Goal: Task Accomplishment & Management: Manage account settings

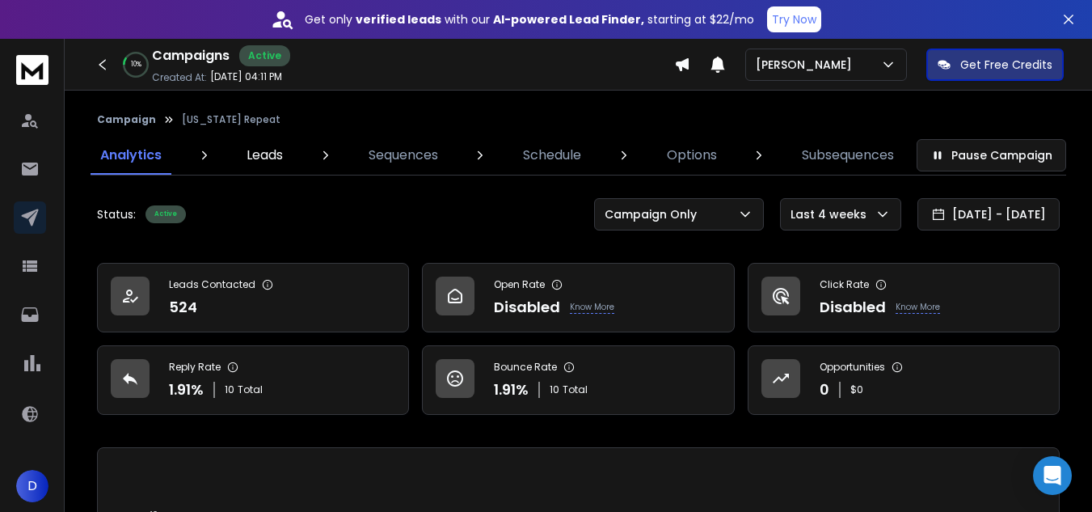
click at [284, 161] on link "Leads" at bounding box center [265, 155] width 56 height 39
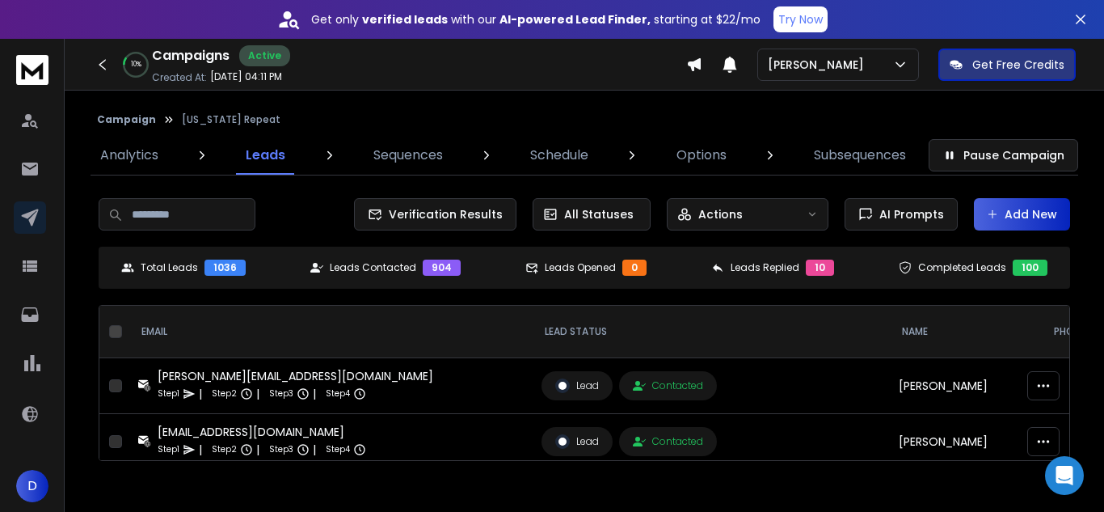
click at [186, 217] on input at bounding box center [177, 214] width 157 height 32
type input "****"
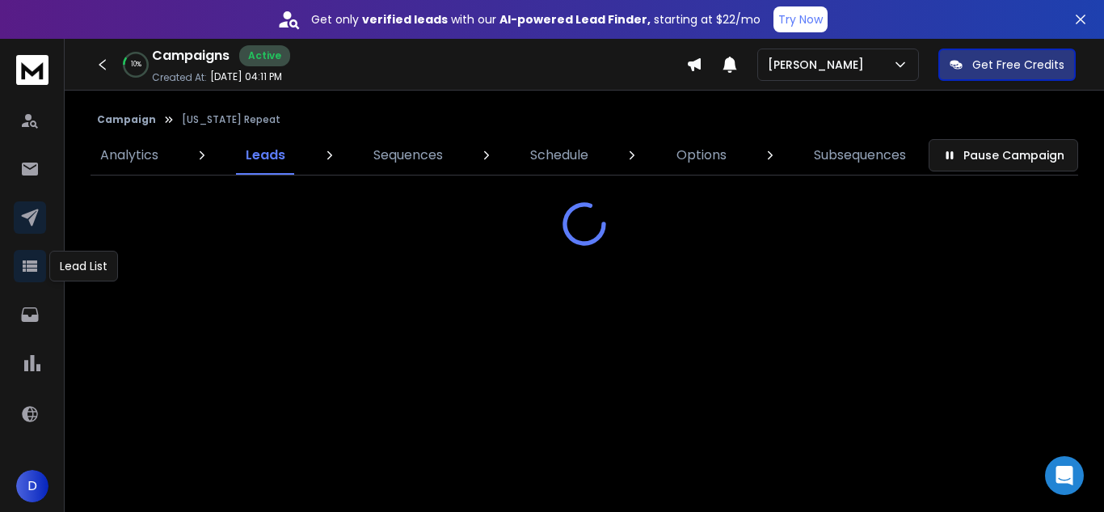
click at [30, 263] on icon at bounding box center [30, 265] width 15 height 11
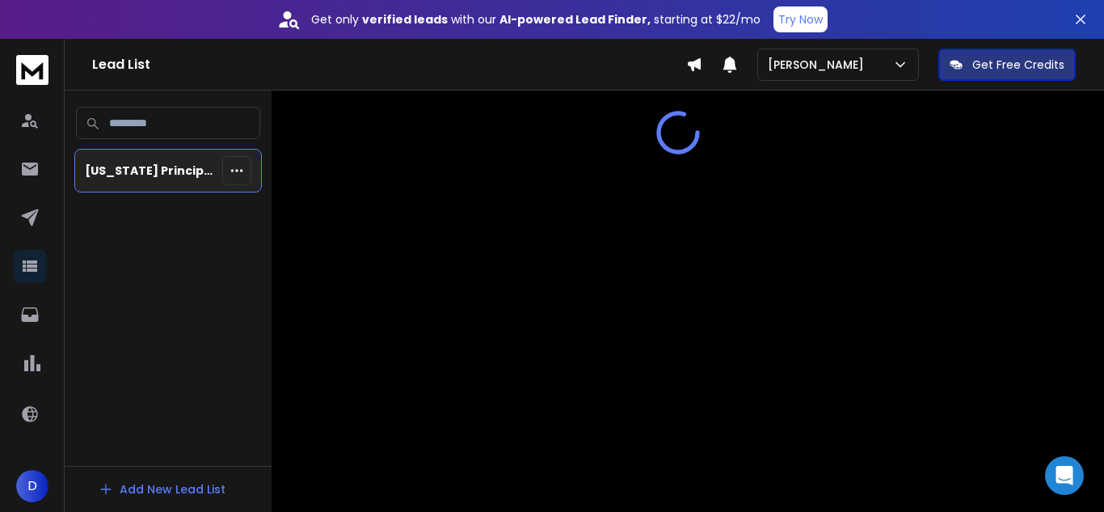
click at [129, 167] on p "[US_STATE] Principals" at bounding box center [150, 170] width 131 height 16
click at [9, 164] on div "D" at bounding box center [32, 278] width 65 height 479
click at [25, 167] on icon at bounding box center [30, 168] width 16 height 13
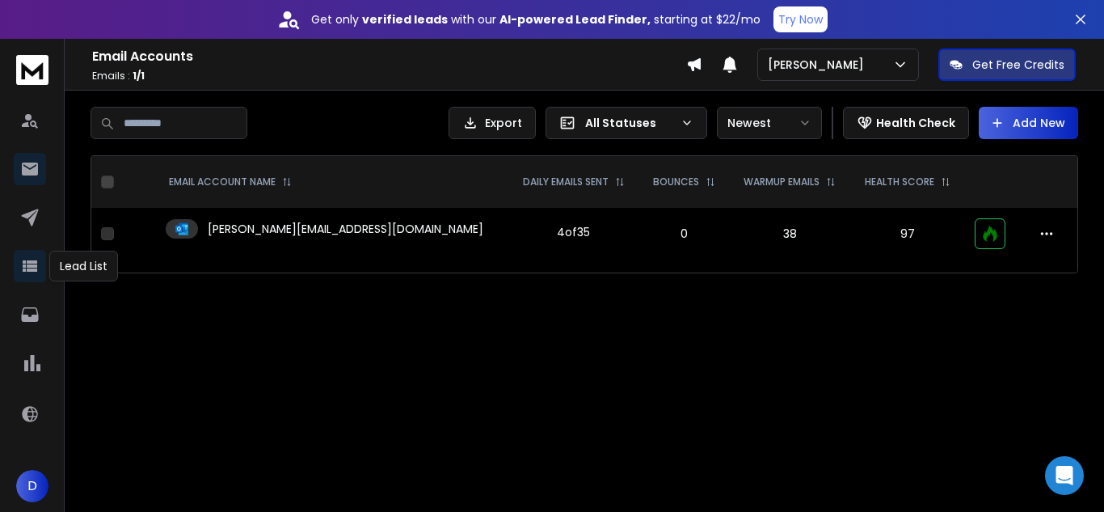
click at [36, 256] on icon at bounding box center [29, 265] width 19 height 19
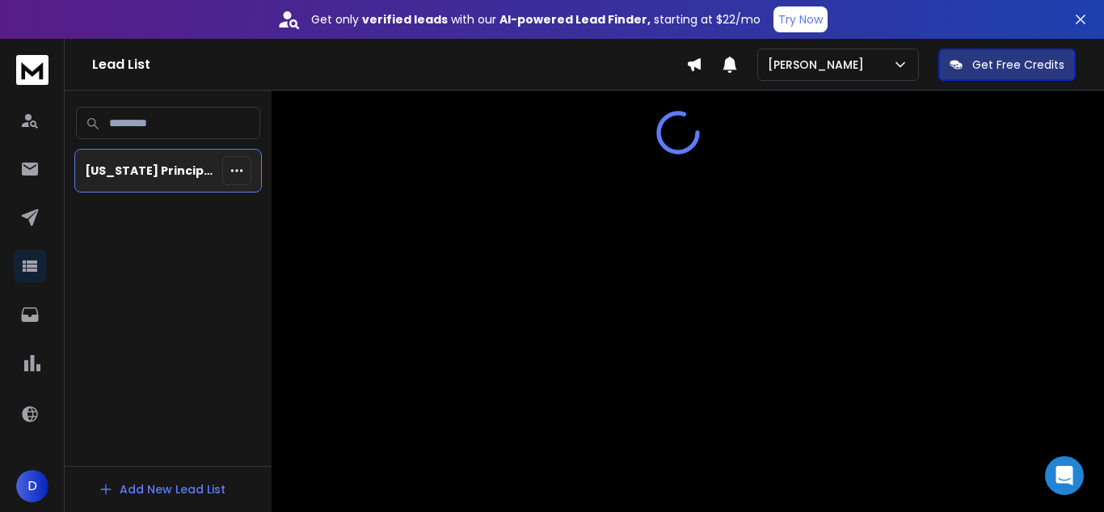
click at [157, 179] on div "[US_STATE] Principals" at bounding box center [168, 171] width 188 height 44
click at [234, 167] on icon "button" at bounding box center [237, 170] width 15 height 15
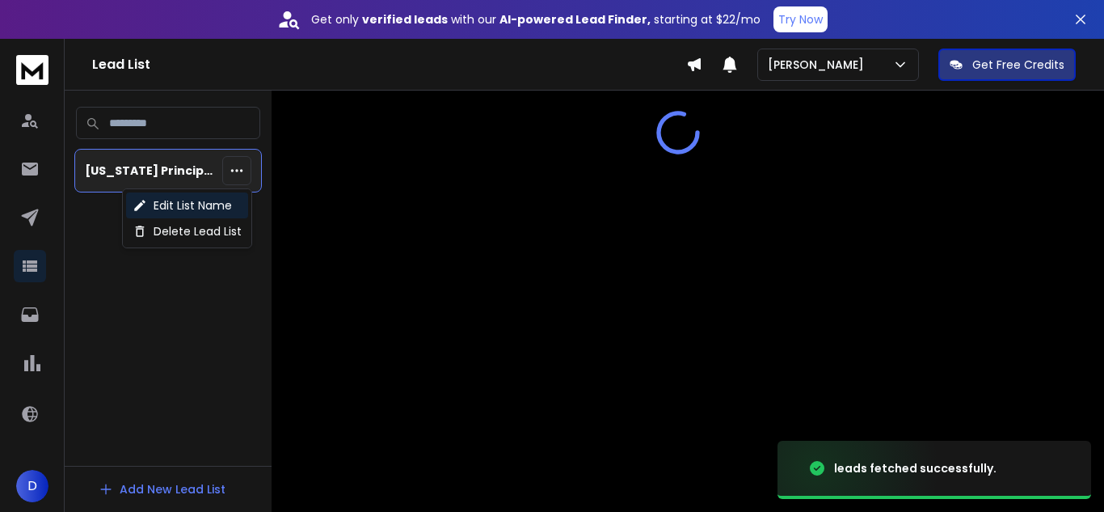
click at [234, 167] on icon "button" at bounding box center [237, 170] width 15 height 15
click at [153, 170] on p "[US_STATE] Principals" at bounding box center [150, 170] width 131 height 16
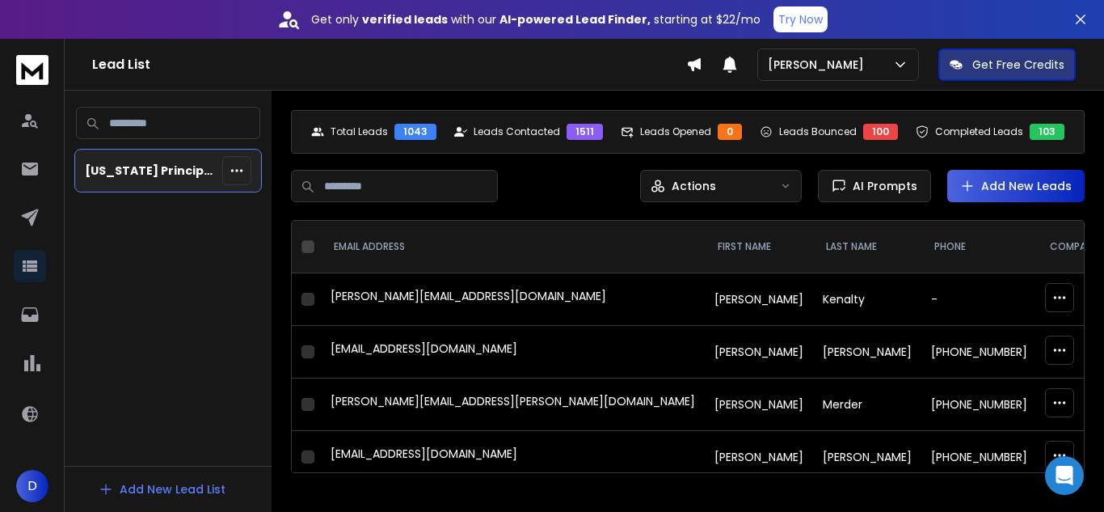
click at [342, 185] on input at bounding box center [394, 186] width 207 height 32
type input "****"
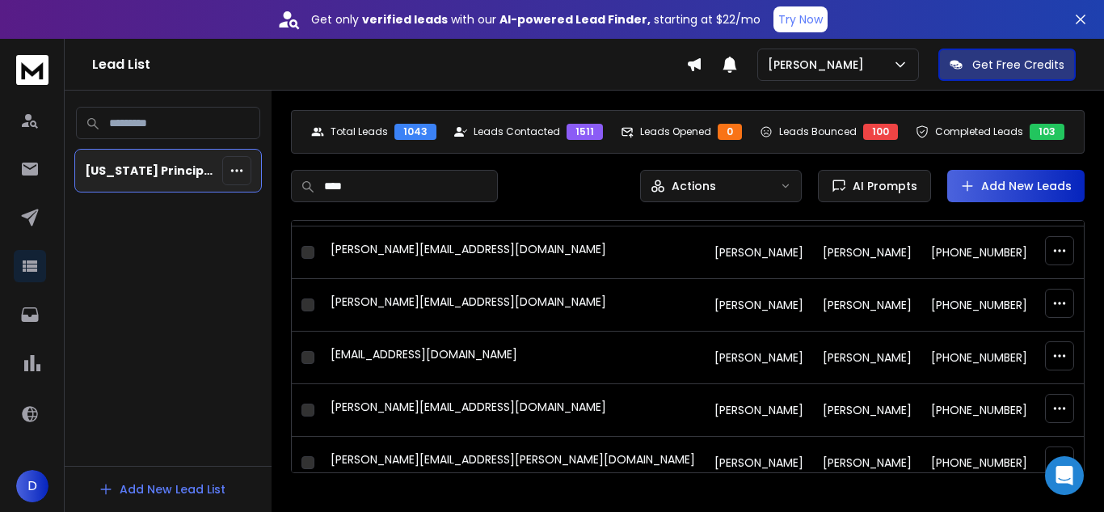
scroll to position [181, 0]
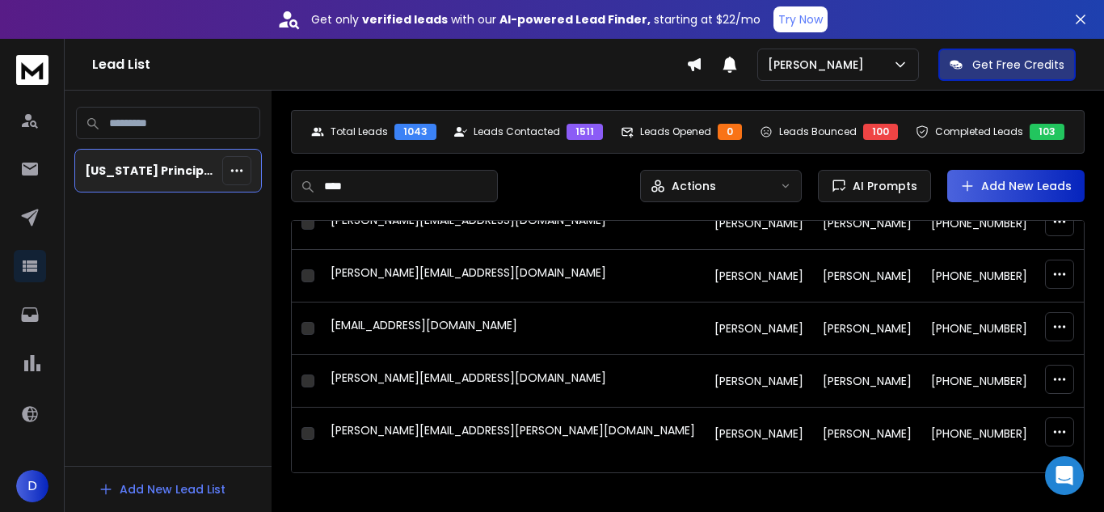
click at [1053, 424] on button "button" at bounding box center [1059, 431] width 29 height 29
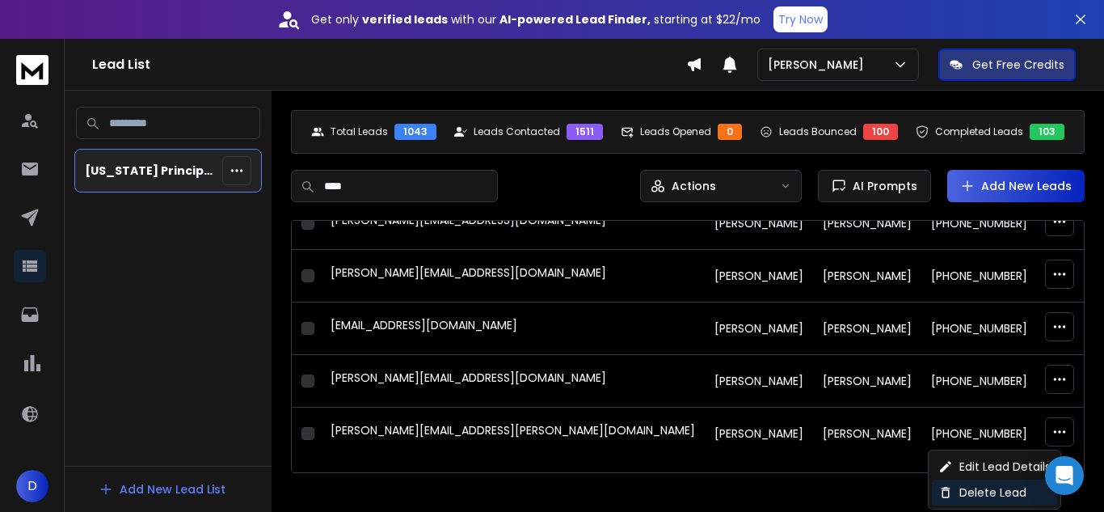
click at [991, 487] on p "Delete Lead" at bounding box center [993, 492] width 67 height 16
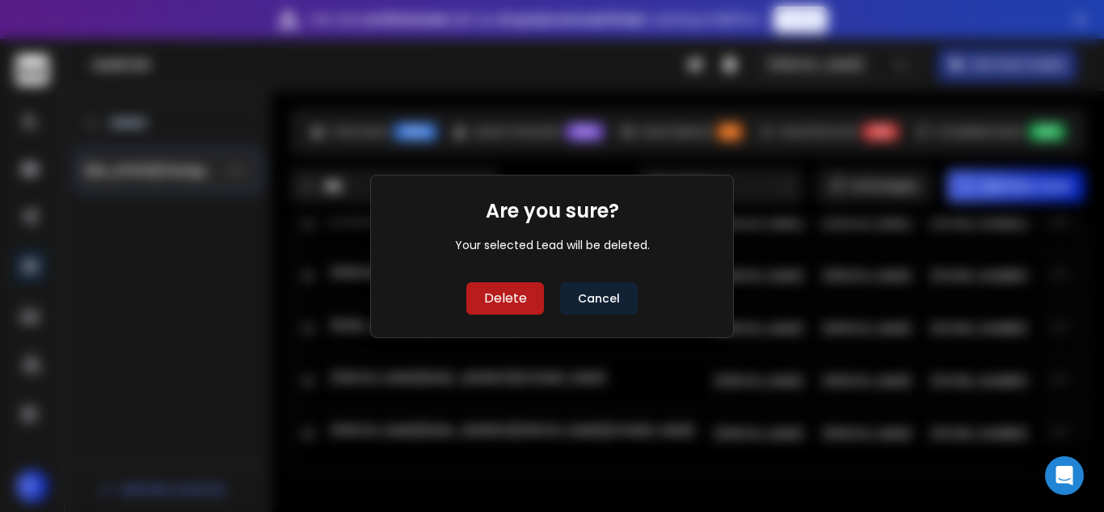
click at [486, 304] on button "Delete" at bounding box center [505, 298] width 78 height 32
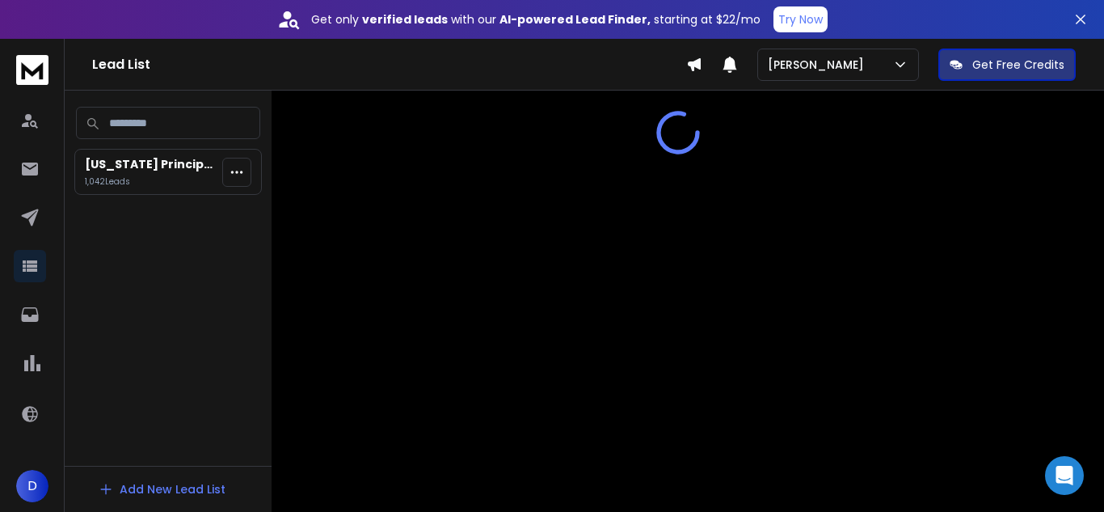
click at [155, 180] on p "1,042 Lead s" at bounding box center [150, 181] width 131 height 12
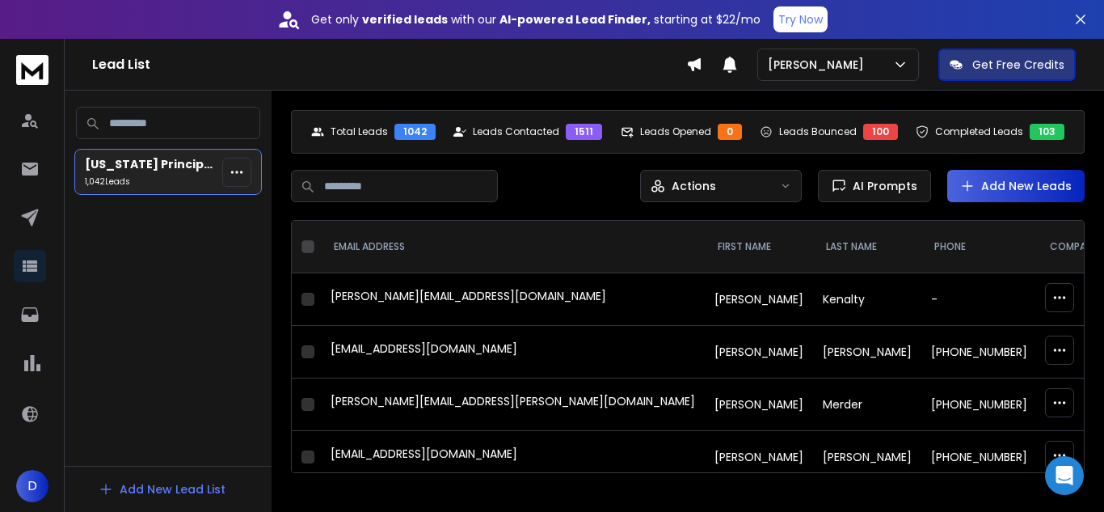
click at [351, 180] on input at bounding box center [394, 186] width 207 height 32
type input "*"
click at [348, 179] on input "*" at bounding box center [394, 186] width 207 height 32
type input "**"
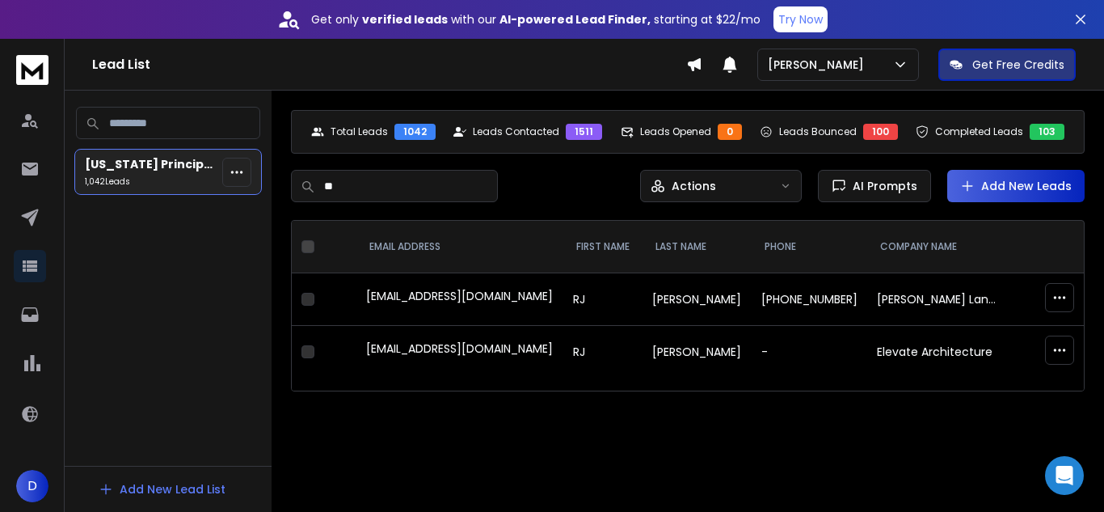
click at [1053, 346] on icon "button" at bounding box center [1060, 350] width 15 height 15
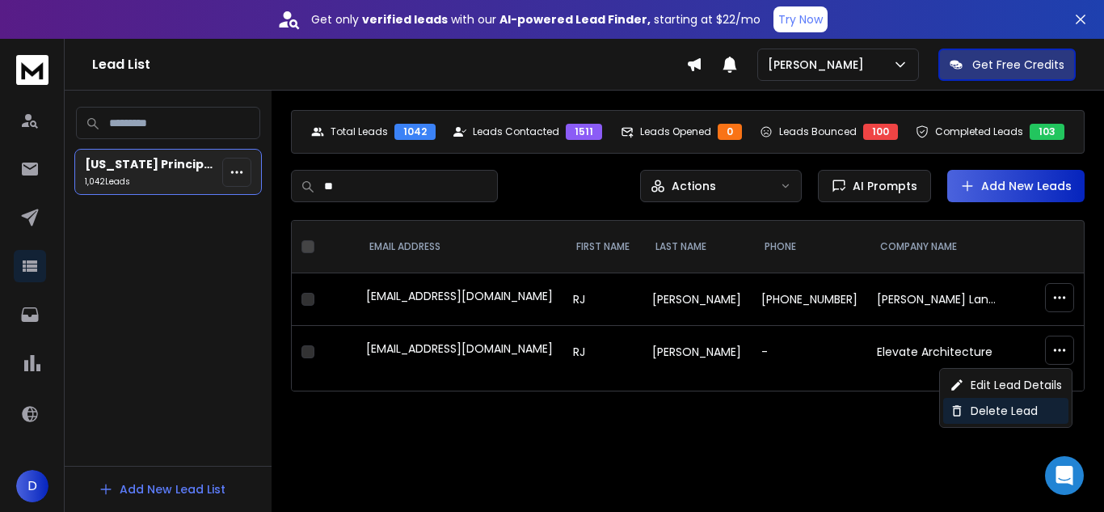
click at [989, 408] on p "Delete Lead" at bounding box center [1004, 411] width 67 height 16
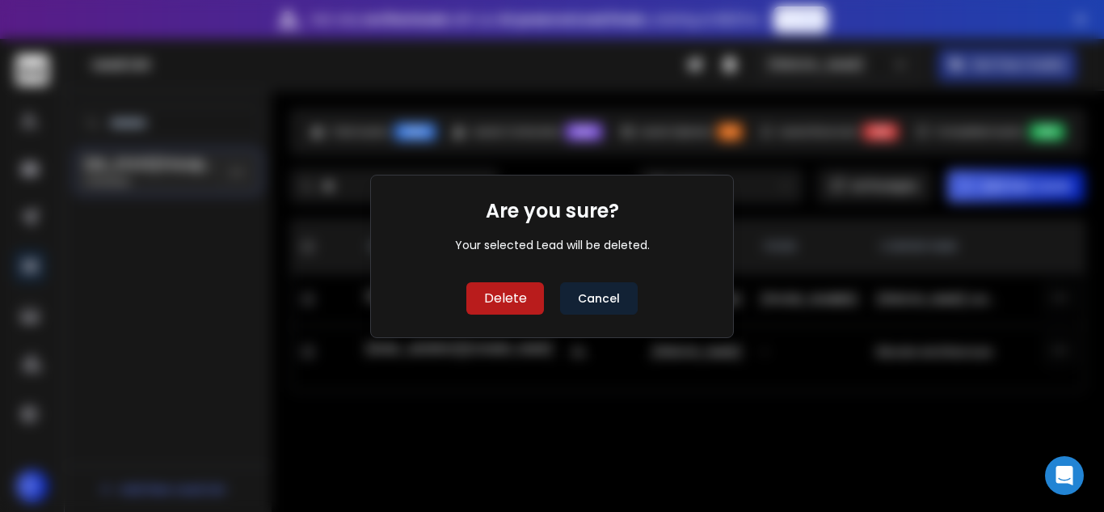
click at [506, 308] on button "Delete" at bounding box center [505, 298] width 78 height 32
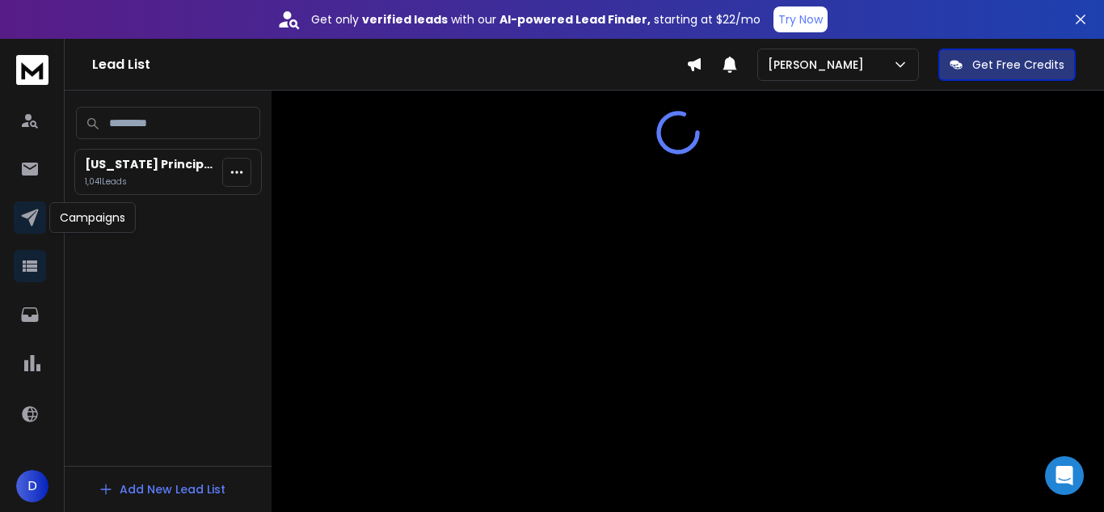
click at [29, 211] on icon at bounding box center [29, 217] width 19 height 19
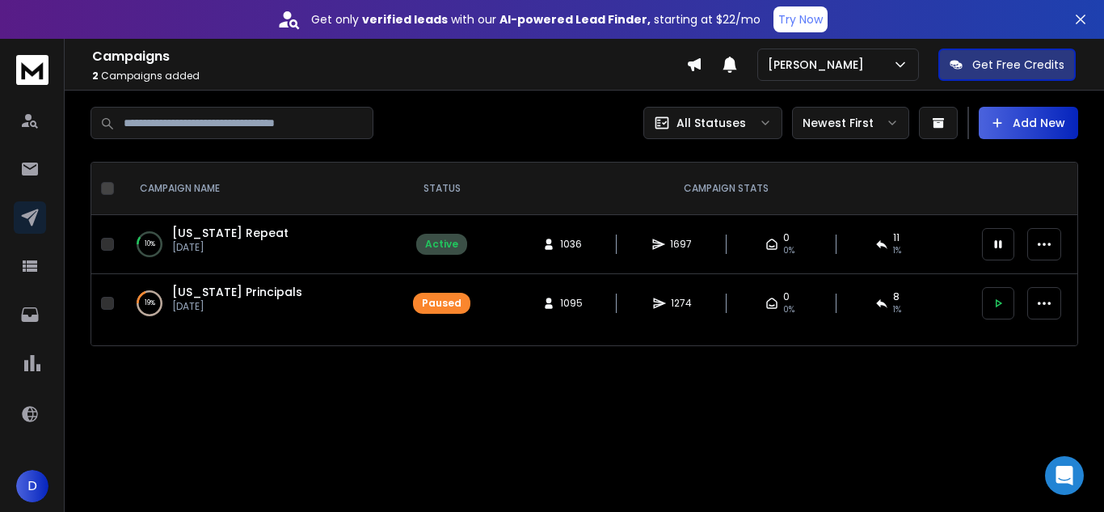
click at [236, 241] on p "[DATE]" at bounding box center [230, 247] width 116 height 13
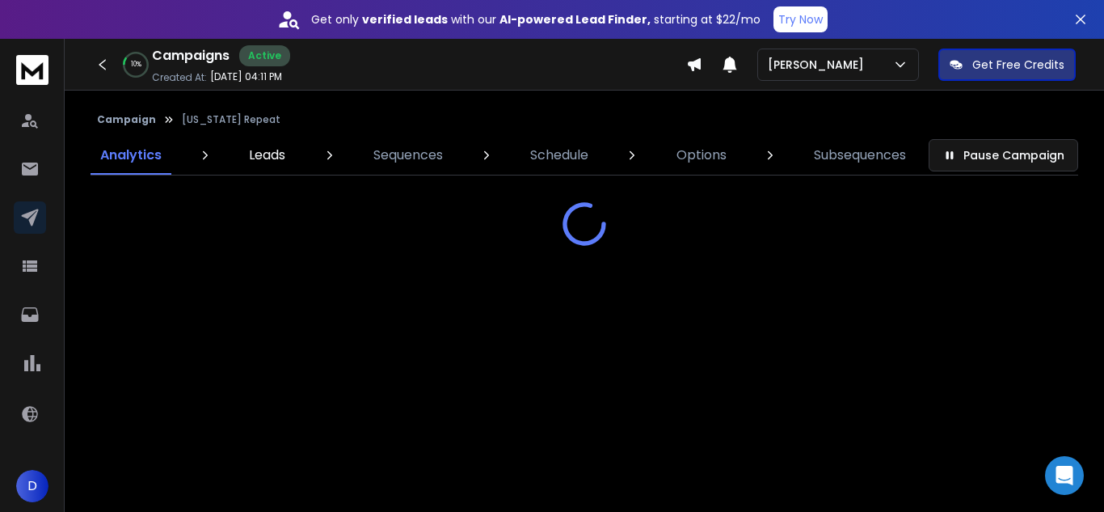
click at [284, 157] on p "Leads" at bounding box center [267, 155] width 36 height 19
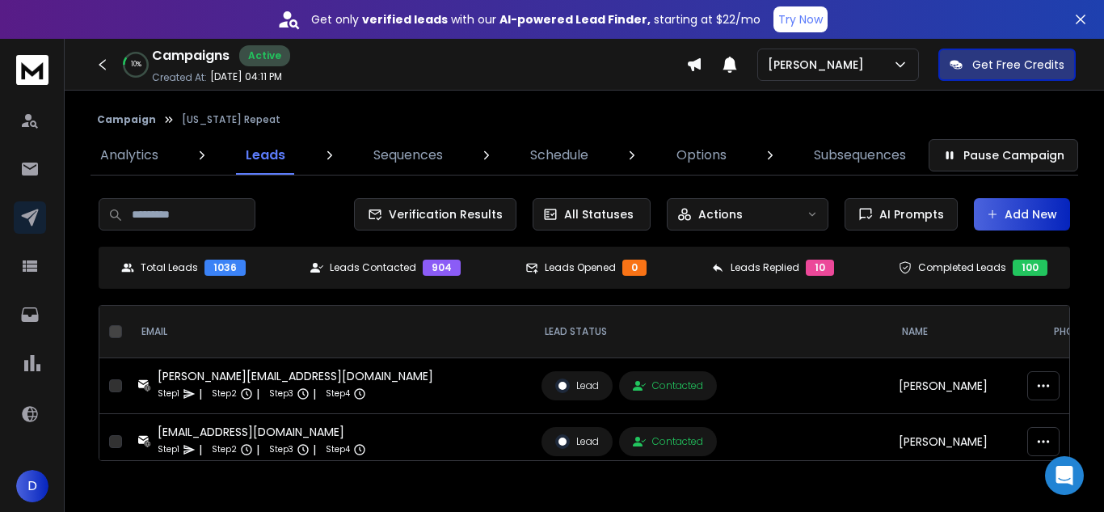
click at [216, 226] on input at bounding box center [177, 214] width 157 height 32
type input "**"
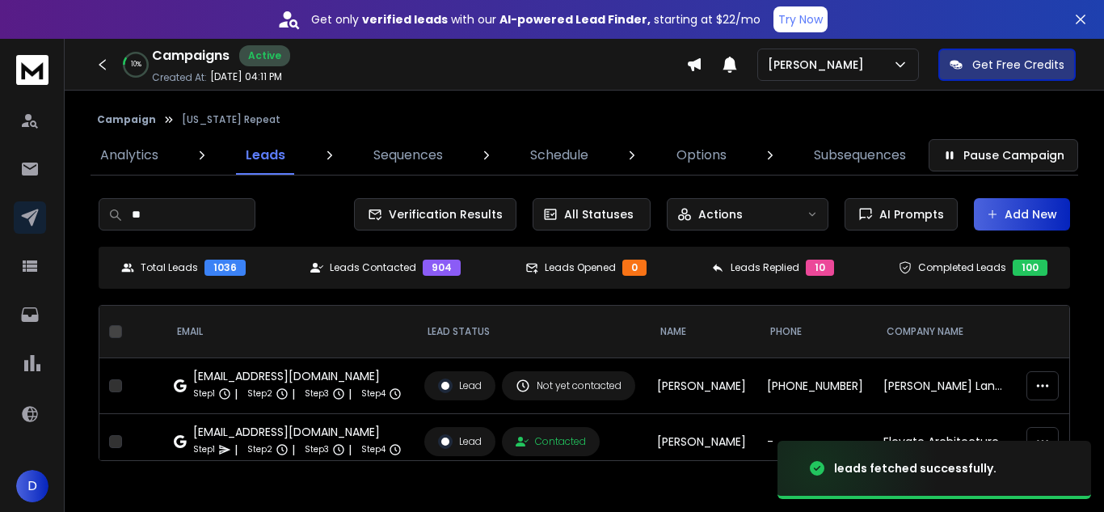
scroll to position [22, 0]
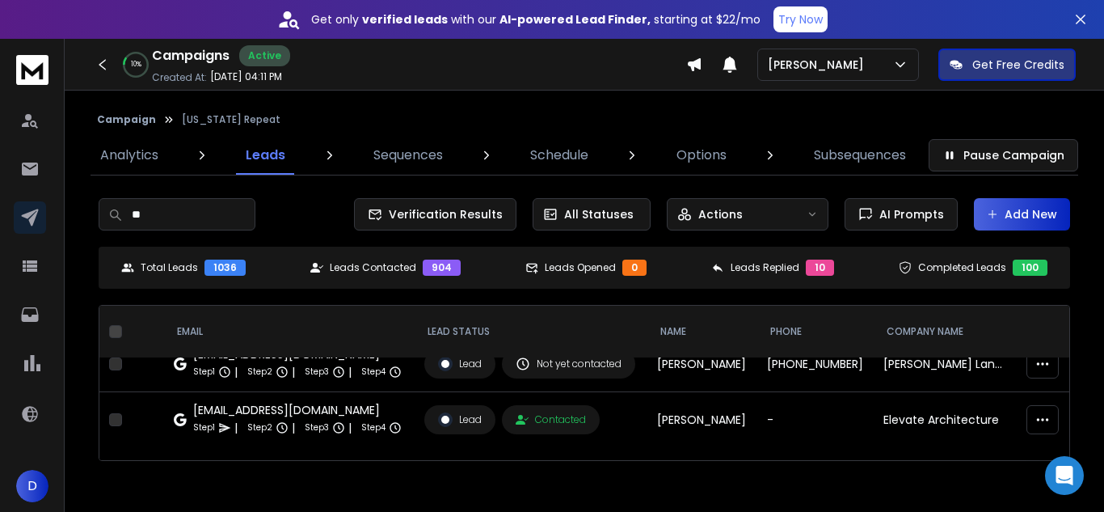
click at [1031, 411] on button "button" at bounding box center [1043, 419] width 32 height 29
click at [1009, 382] on p "Block Lead" at bounding box center [999, 385] width 59 height 16
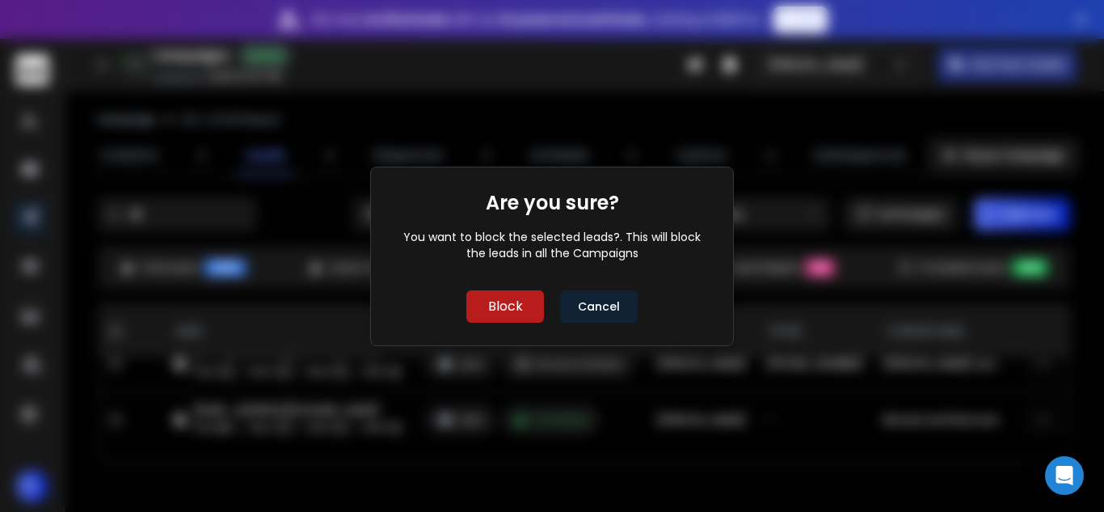
click at [512, 312] on button "Block" at bounding box center [505, 306] width 78 height 32
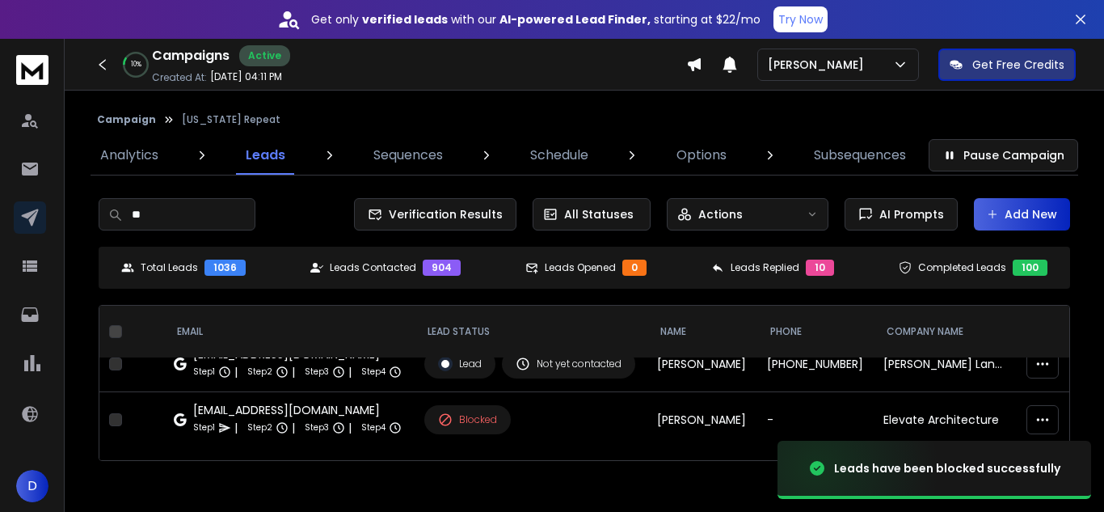
click at [189, 214] on input "**" at bounding box center [177, 214] width 157 height 32
type input "****"
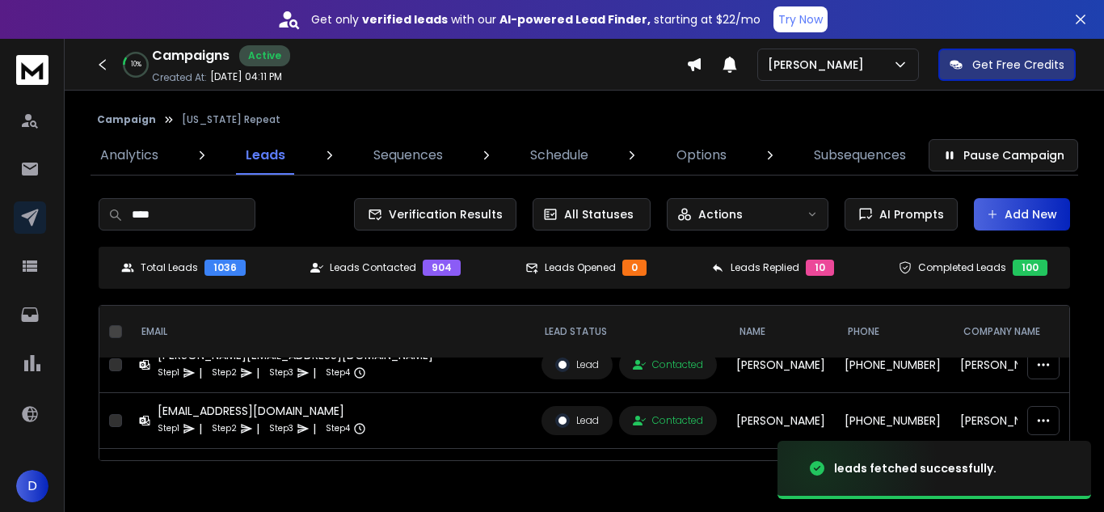
scroll to position [301, 0]
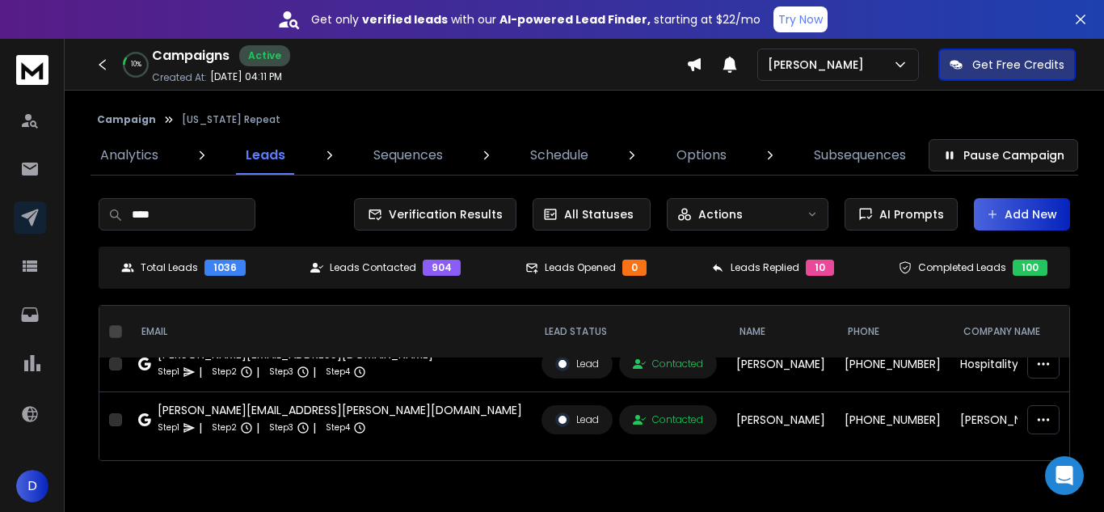
click at [1041, 411] on button "button" at bounding box center [1043, 419] width 32 height 29
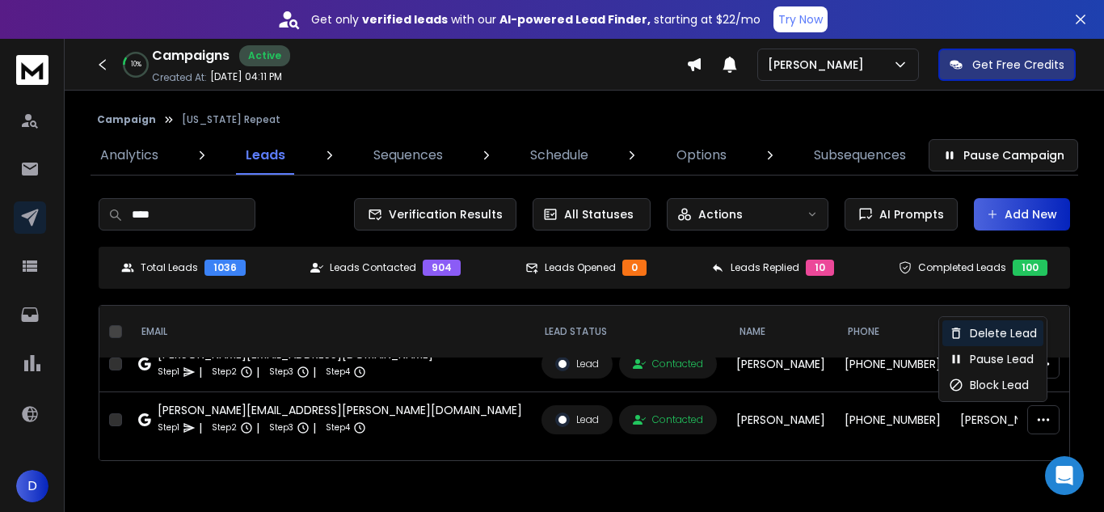
click at [986, 338] on p "Delete Lead" at bounding box center [1003, 333] width 67 height 16
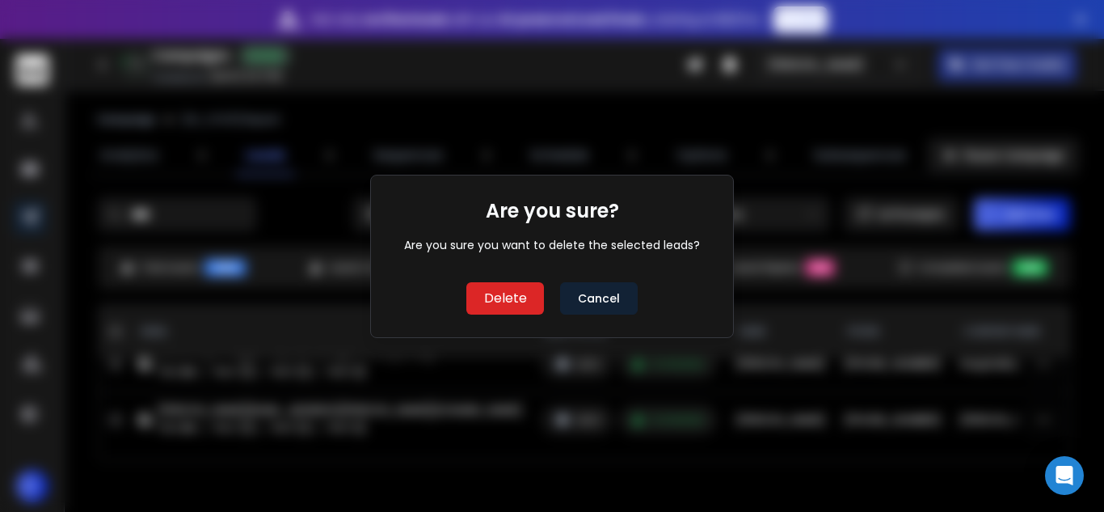
click at [605, 297] on button "Cancel" at bounding box center [599, 298] width 78 height 32
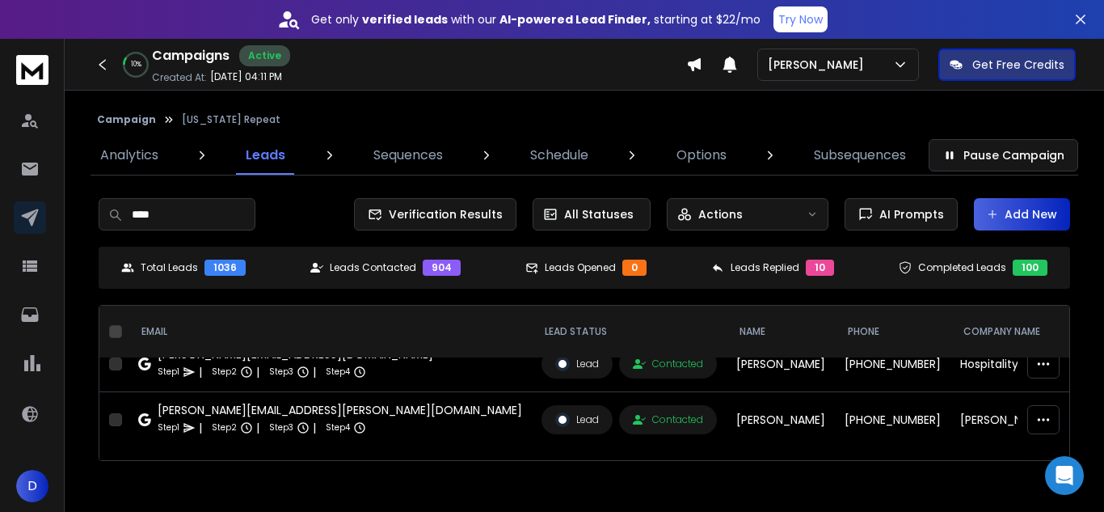
click at [1039, 416] on button "button" at bounding box center [1043, 419] width 32 height 29
click at [983, 378] on p "Block Lead" at bounding box center [999, 385] width 59 height 16
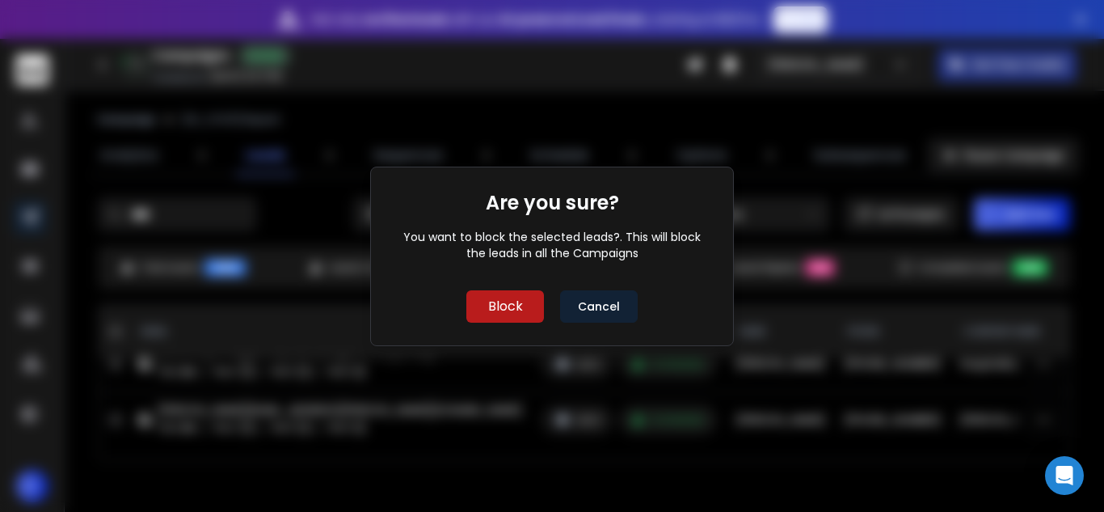
click at [485, 315] on button "Block" at bounding box center [505, 306] width 78 height 32
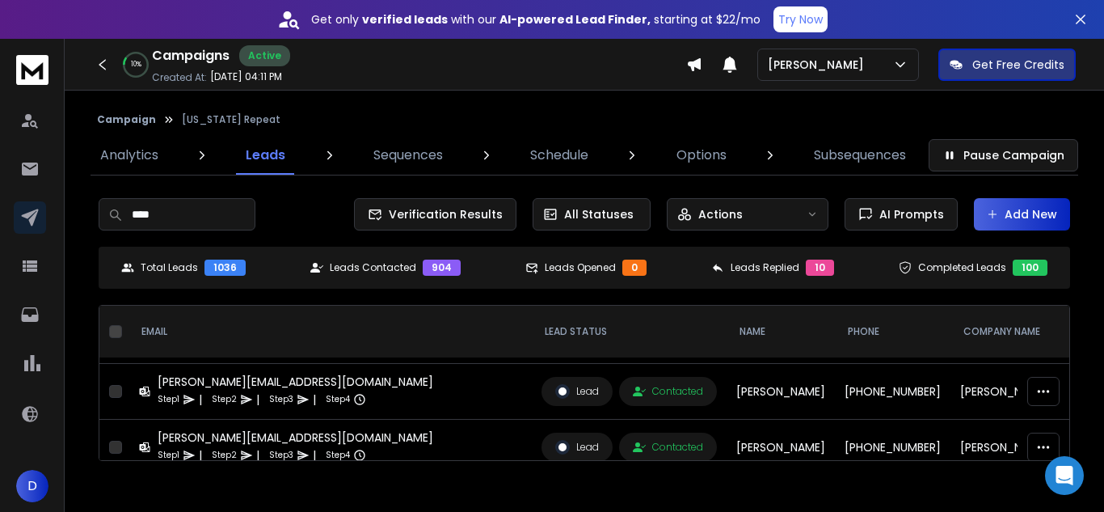
scroll to position [0, 0]
